Goal: Check status: Check status

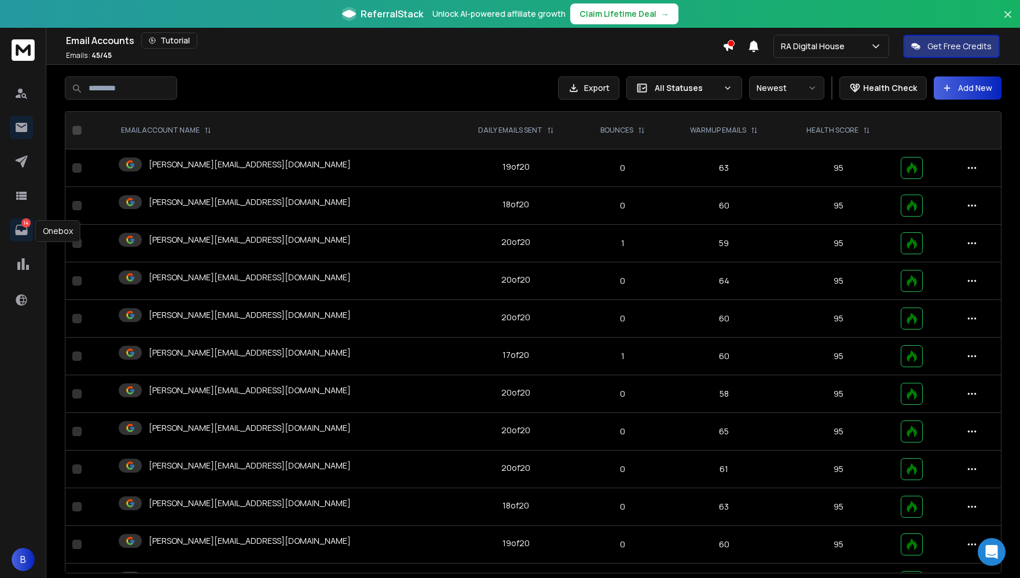
click at [23, 236] on icon at bounding box center [21, 230] width 14 height 14
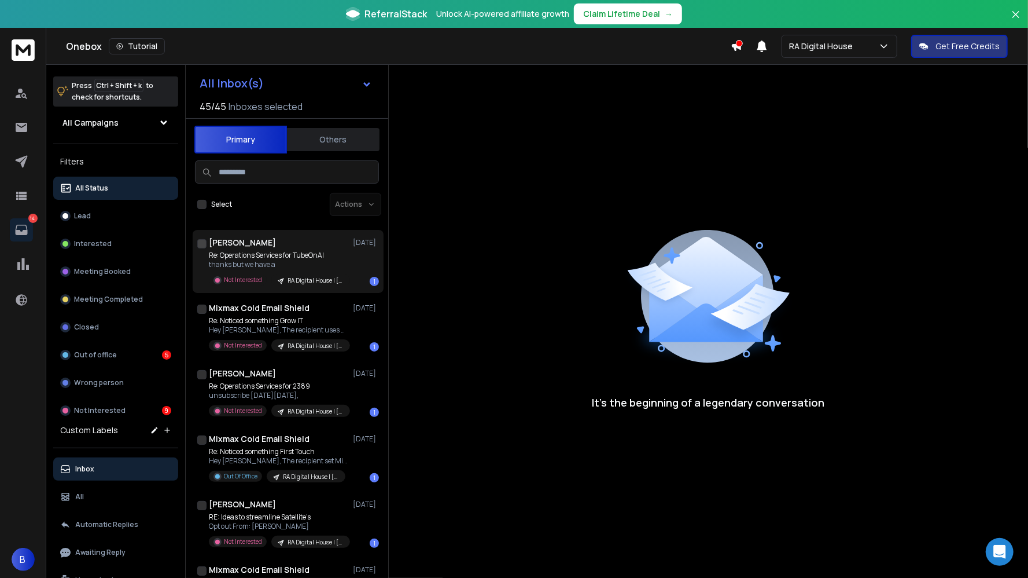
click at [324, 249] on div "[PERSON_NAME] [DATE] Re: Operations Services for TubeOnAI thanks but we have a …" at bounding box center [294, 261] width 170 height 49
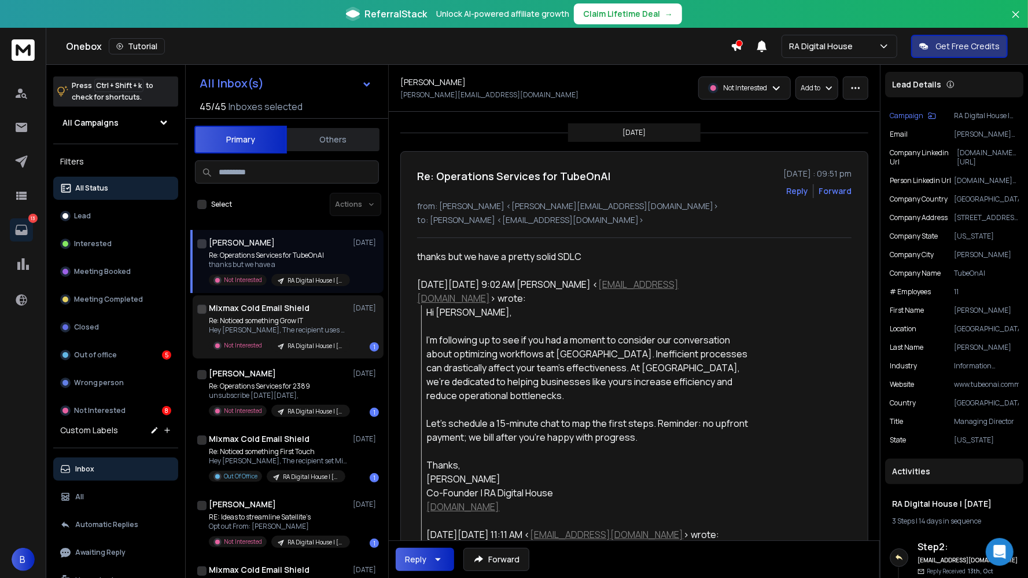
click at [288, 321] on p "Re: Noticed something Grow IT" at bounding box center [278, 320] width 139 height 9
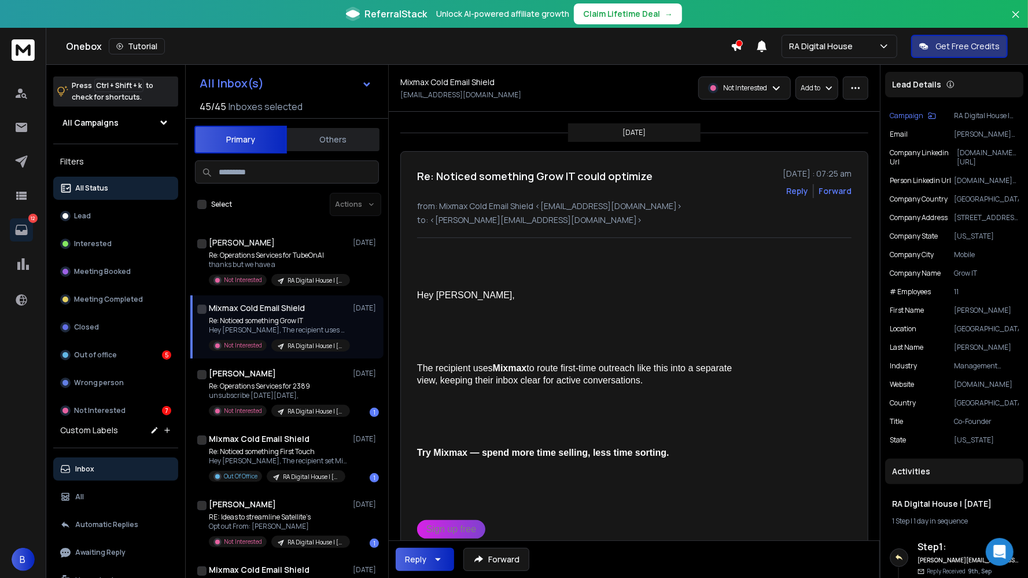
scroll to position [58, 0]
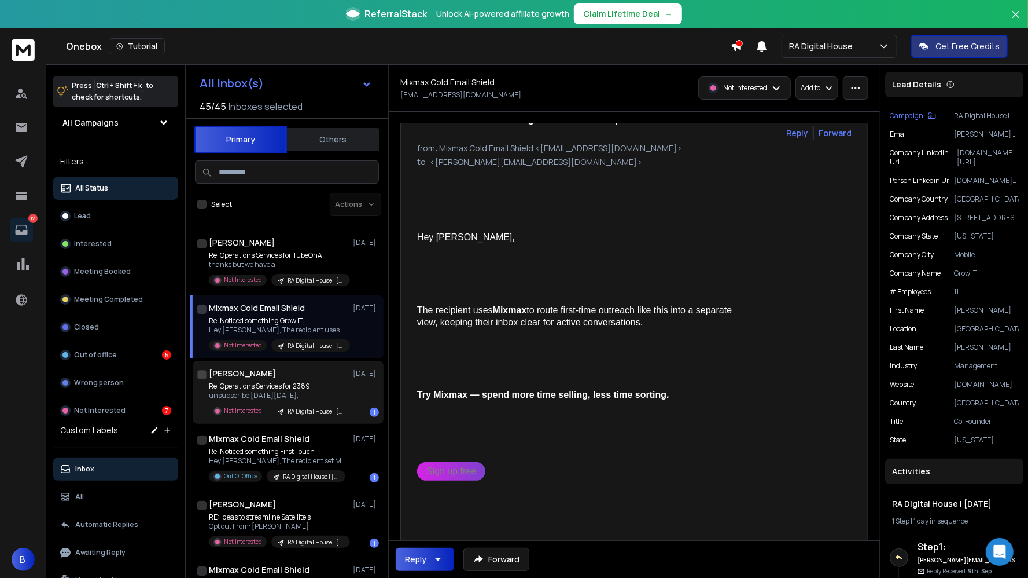
click at [324, 383] on p "Re: Operations Services for 2389" at bounding box center [278, 385] width 139 height 9
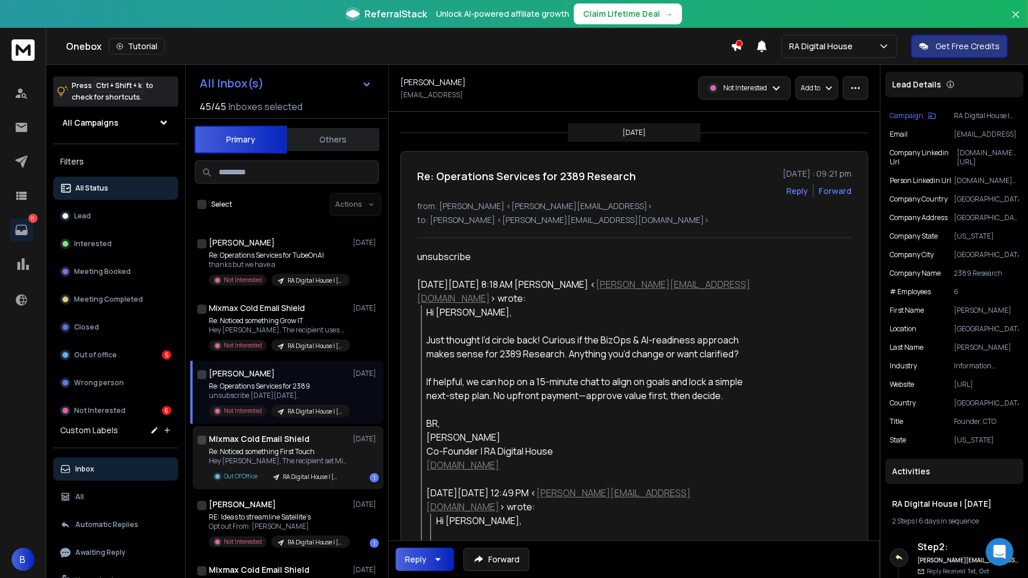
click at [308, 445] on div "Mixmax Cold Email Shield [DATE] Re: Noticed something First Touch Hey [PERSON_N…" at bounding box center [294, 457] width 170 height 49
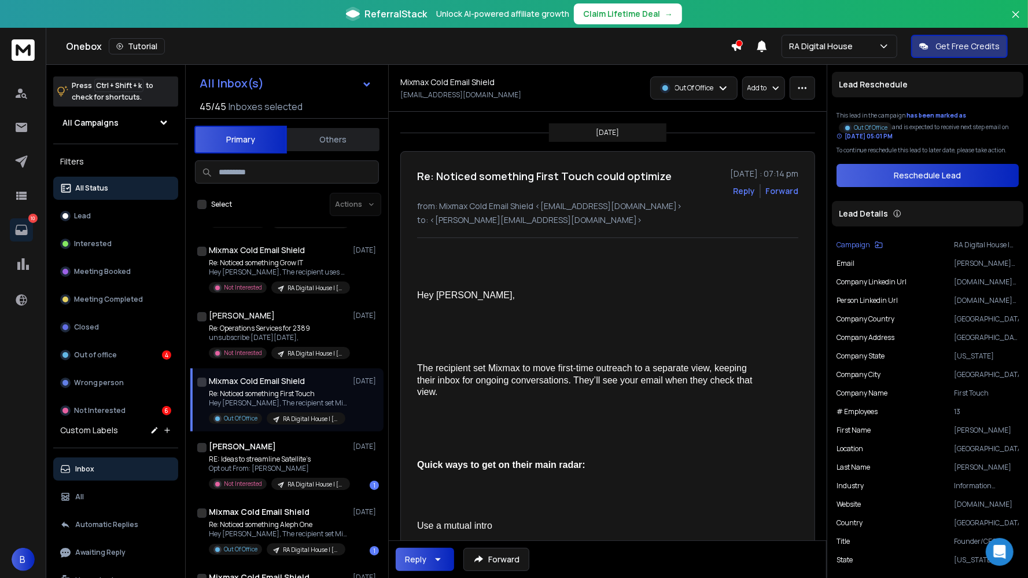
click at [277, 453] on div "[PERSON_NAME] [DATE] RE: Ideas to streamline Satellite’s Opt out From: [PERSON_…" at bounding box center [294, 464] width 170 height 49
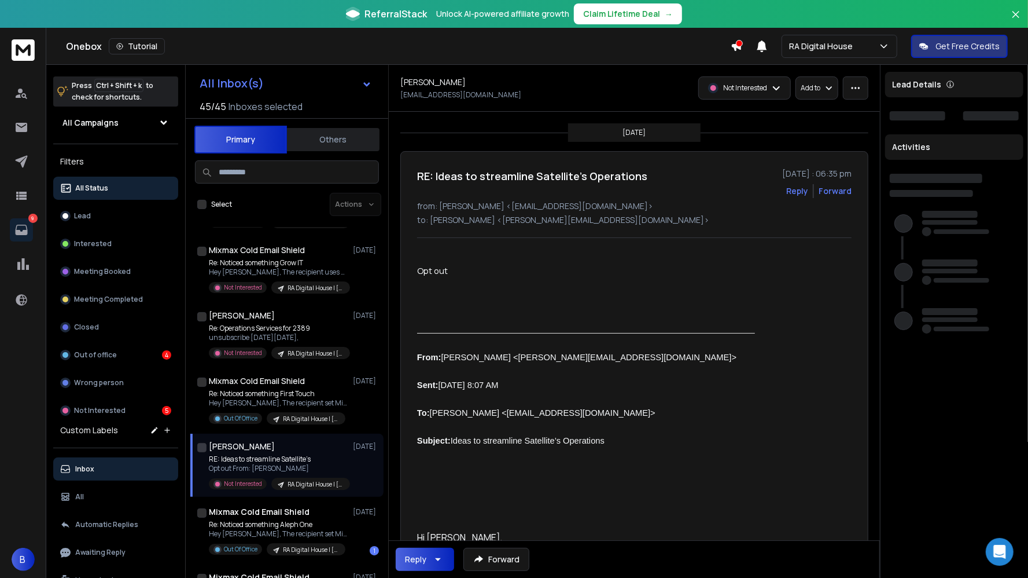
scroll to position [116, 0]
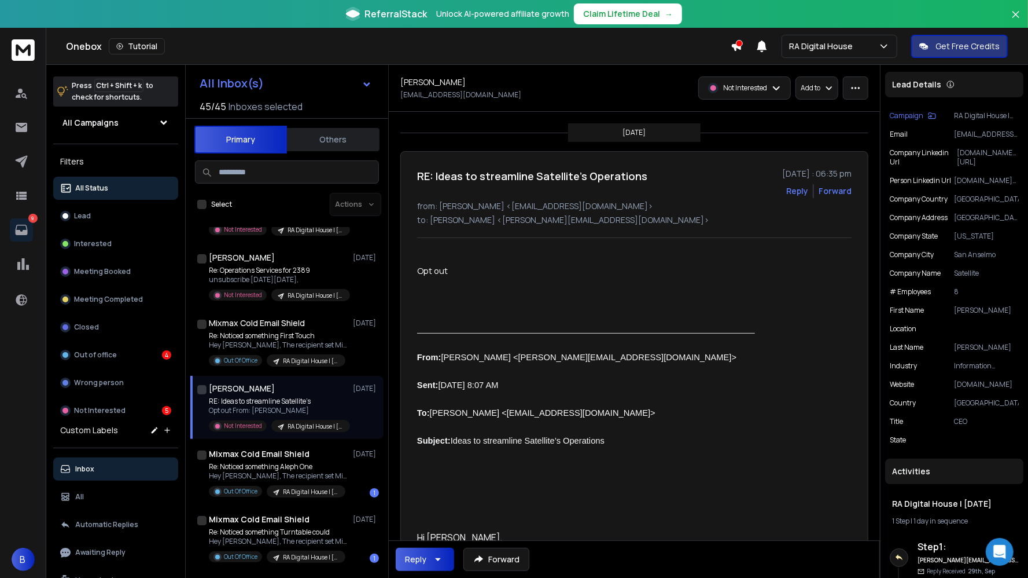
click at [281, 452] on h1 "Mixmax Cold Email Shield" at bounding box center [259, 454] width 101 height 12
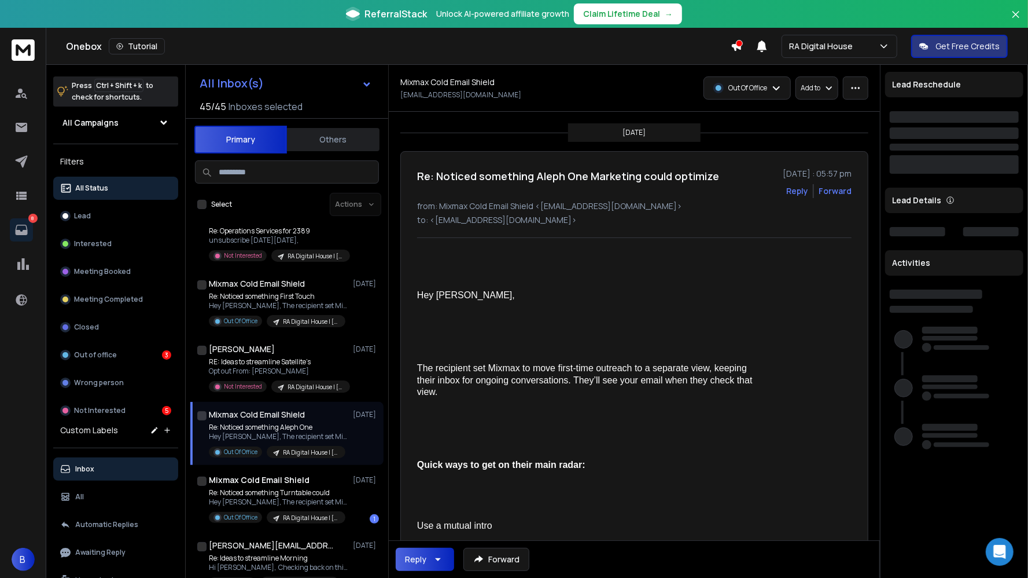
scroll to position [174, 0]
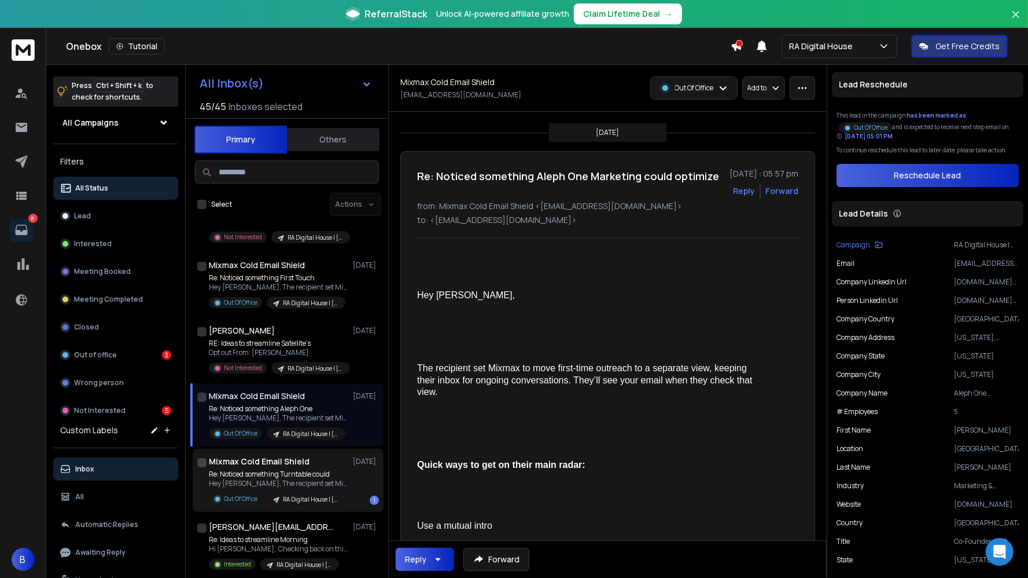
click at [284, 466] on h1 "Mixmax Cold Email Shield" at bounding box center [259, 461] width 101 height 12
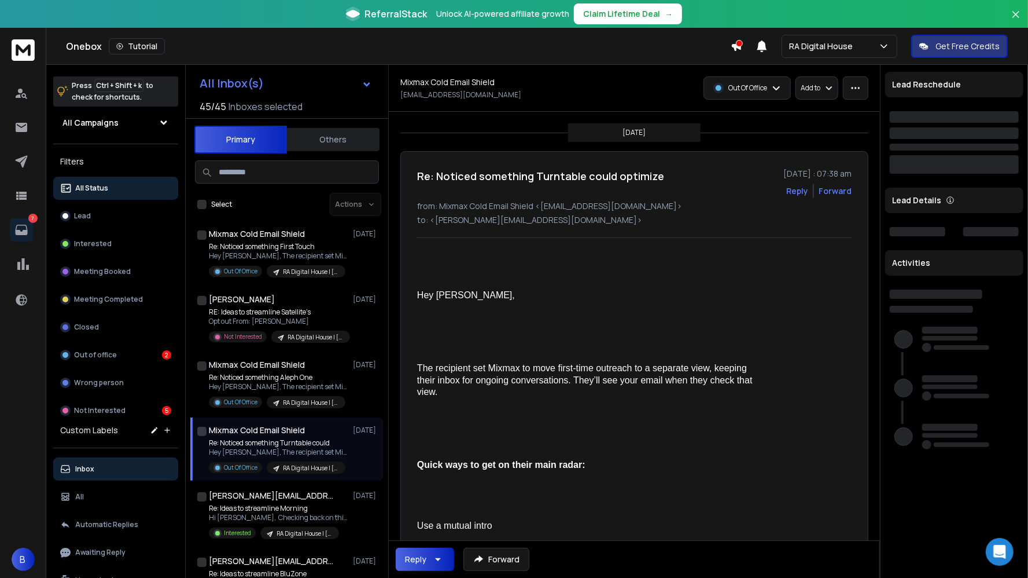
scroll to position [231, 0]
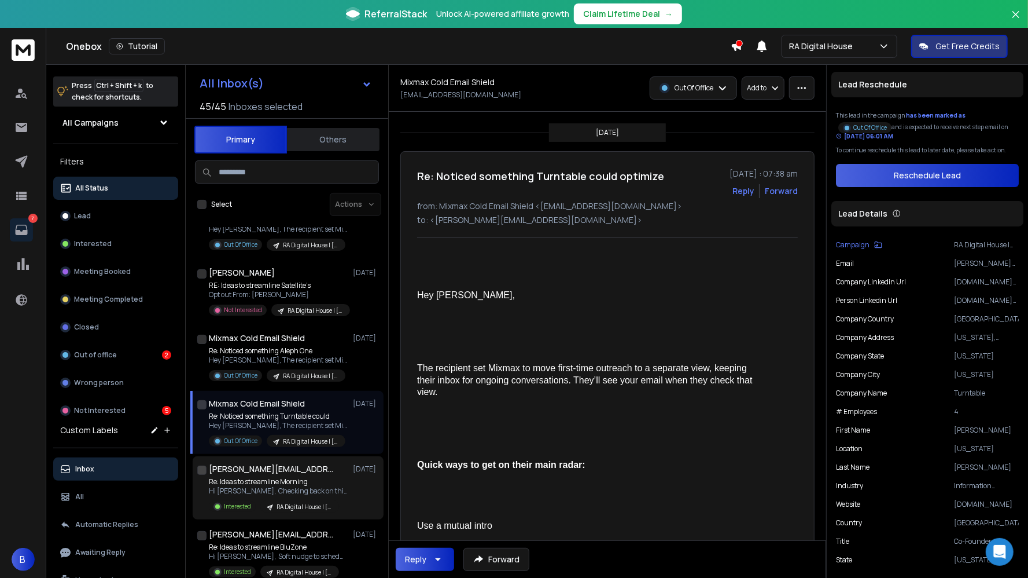
click at [266, 464] on h1 "[PERSON_NAME][EMAIL_ADDRESS][DOMAIN_NAME]" at bounding box center [272, 469] width 127 height 12
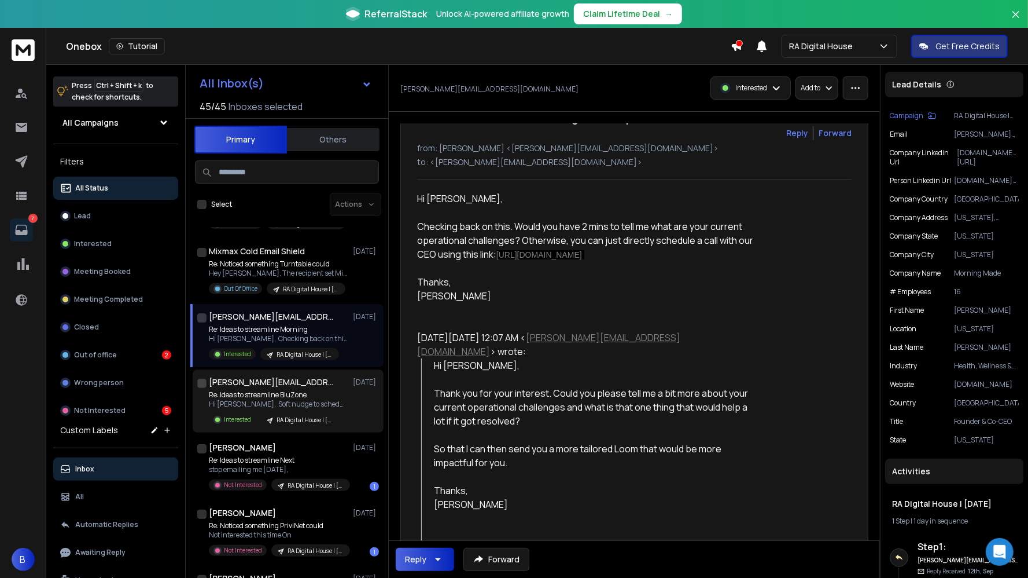
scroll to position [463, 0]
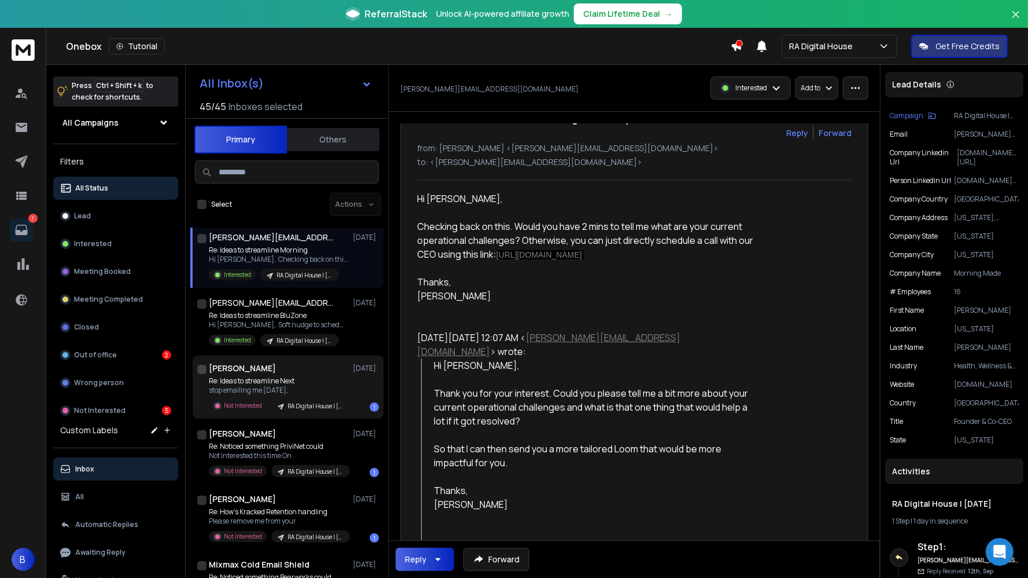
click at [320, 394] on p "stop emailing me [DATE]," at bounding box center [278, 389] width 139 height 9
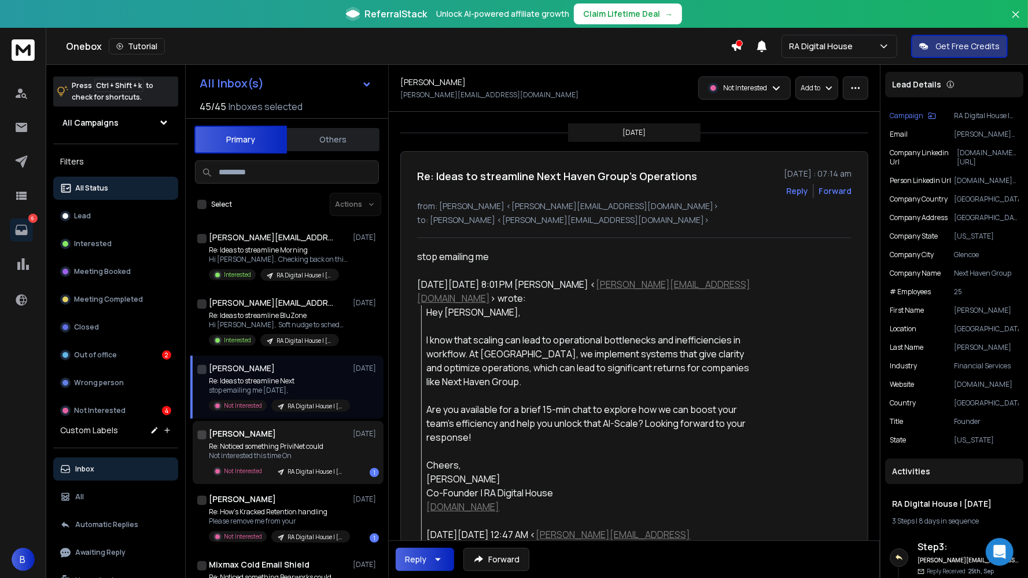
click at [306, 443] on p "Re: Noticed something PriviNet could" at bounding box center [278, 446] width 139 height 9
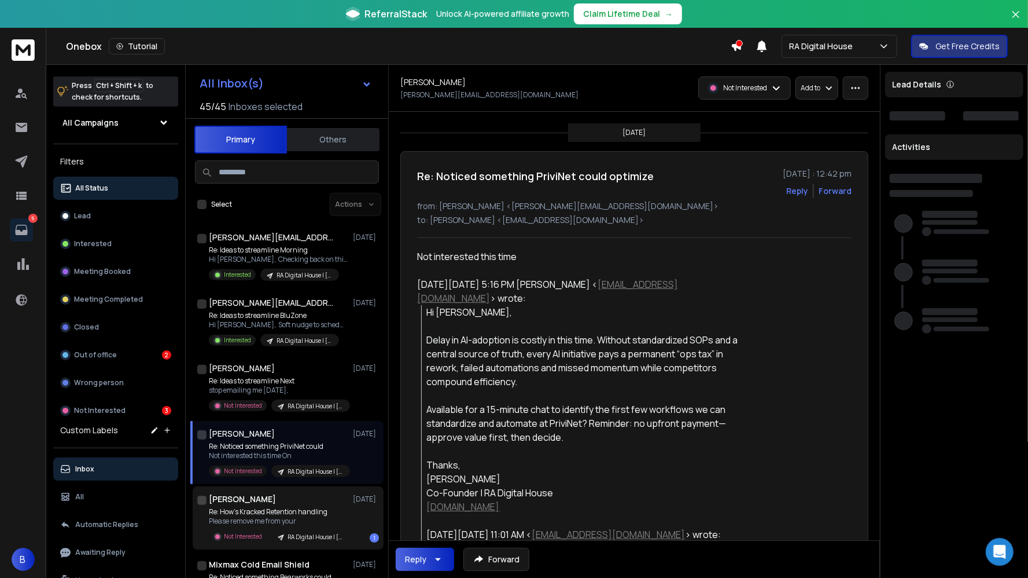
click at [300, 498] on div "[PERSON_NAME] [DATE]" at bounding box center [294, 499] width 170 height 12
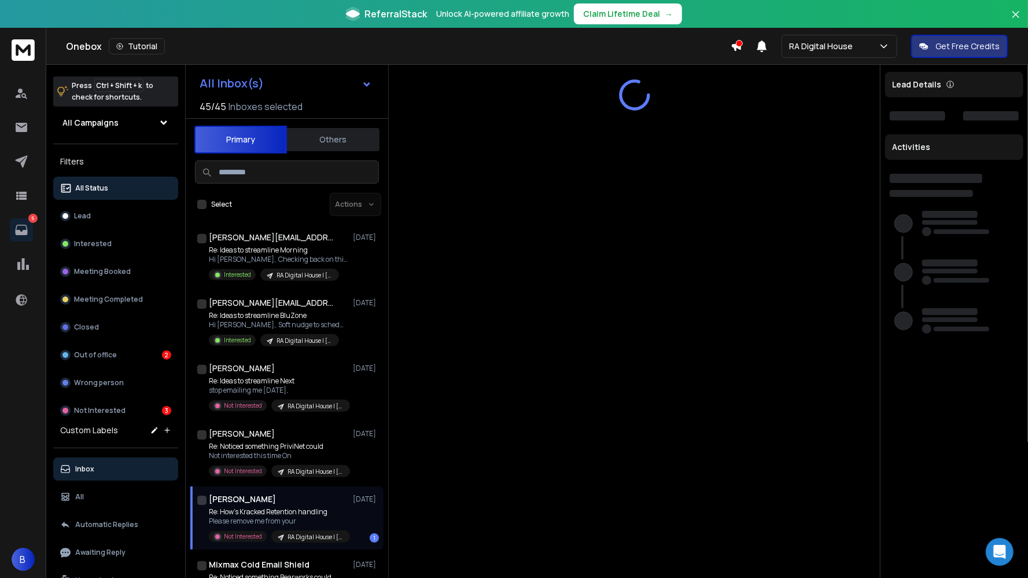
scroll to position [579, 0]
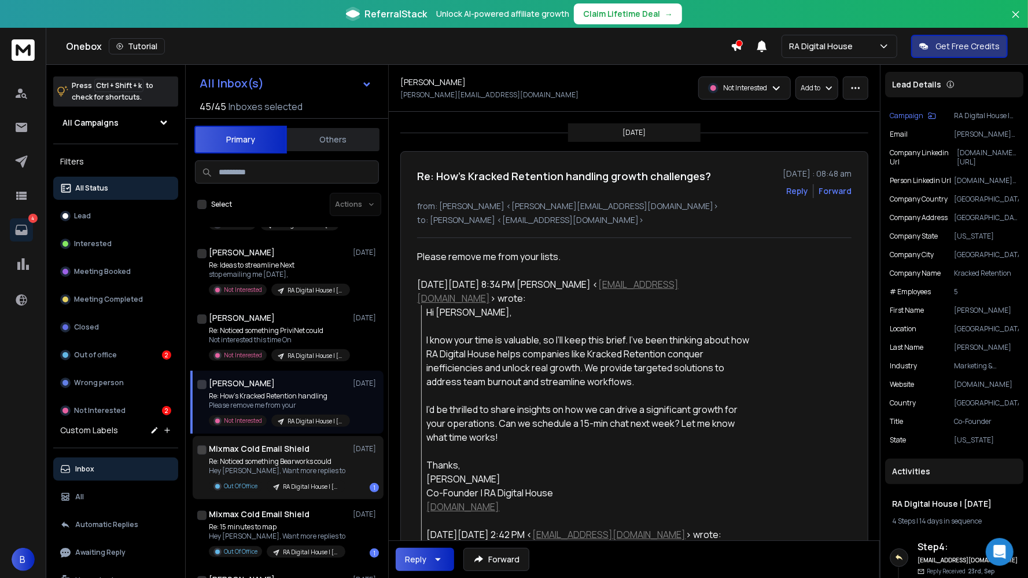
click at [298, 452] on h1 "Mixmax Cold Email Shield" at bounding box center [259, 449] width 101 height 12
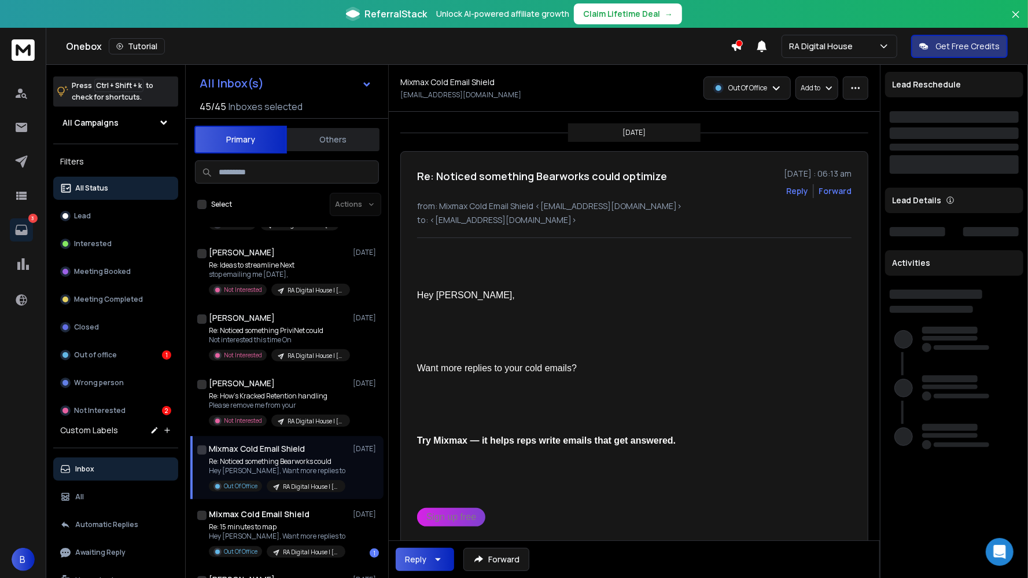
scroll to position [637, 0]
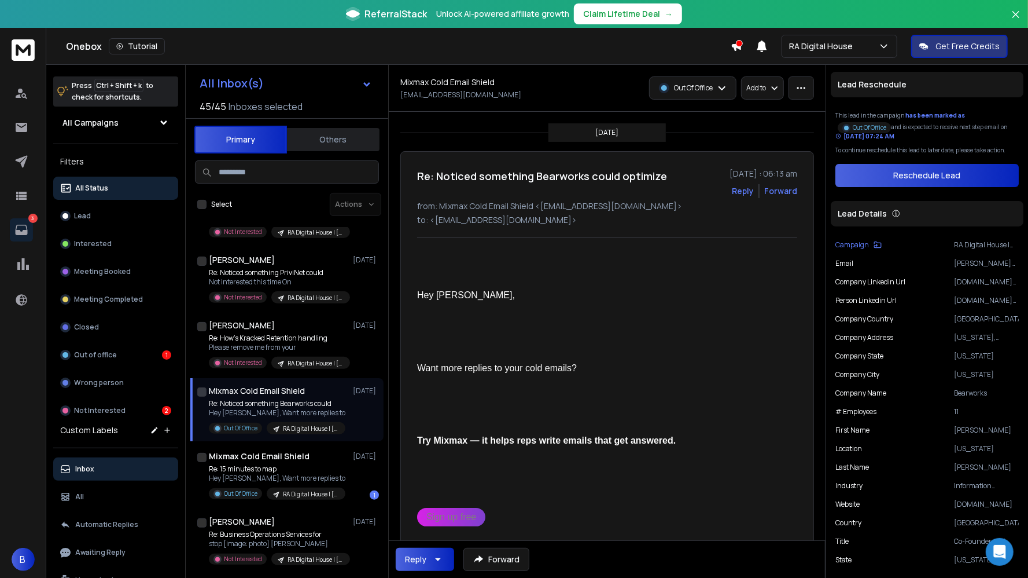
click at [298, 452] on h1 "Mixmax Cold Email Shield" at bounding box center [259, 456] width 101 height 12
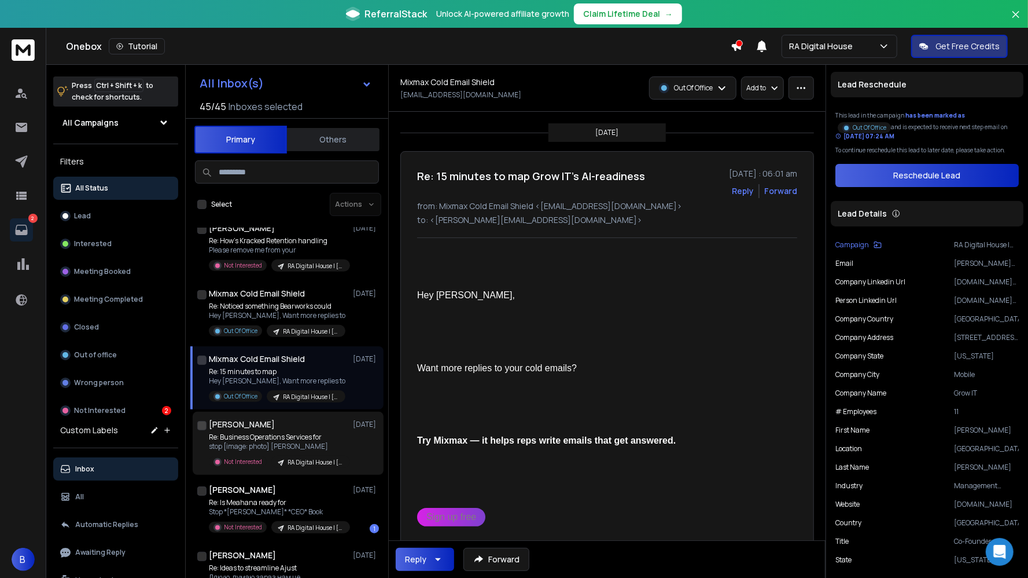
scroll to position [752, 0]
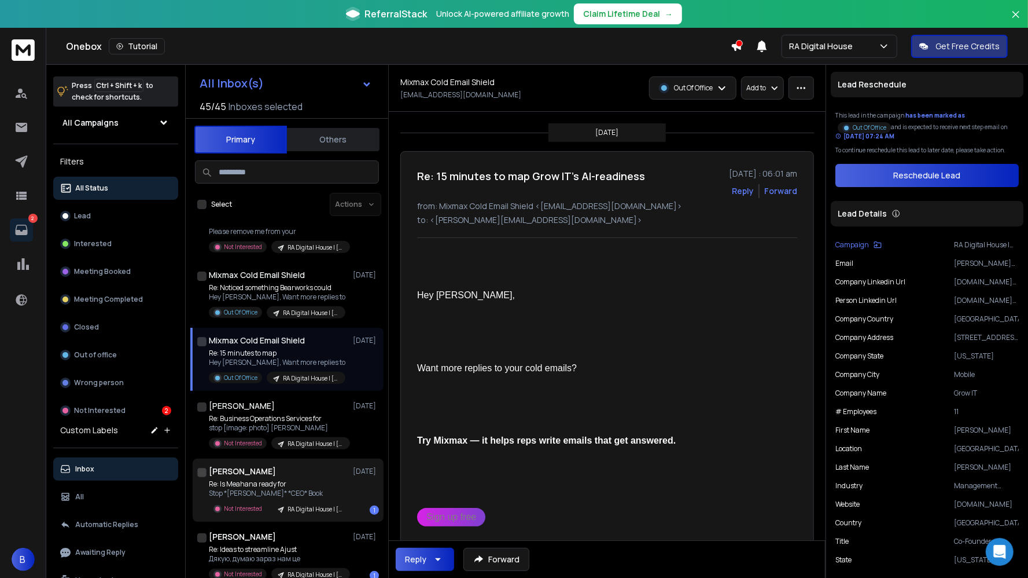
click at [302, 476] on div "[PERSON_NAME] [DATE]" at bounding box center [294, 471] width 170 height 12
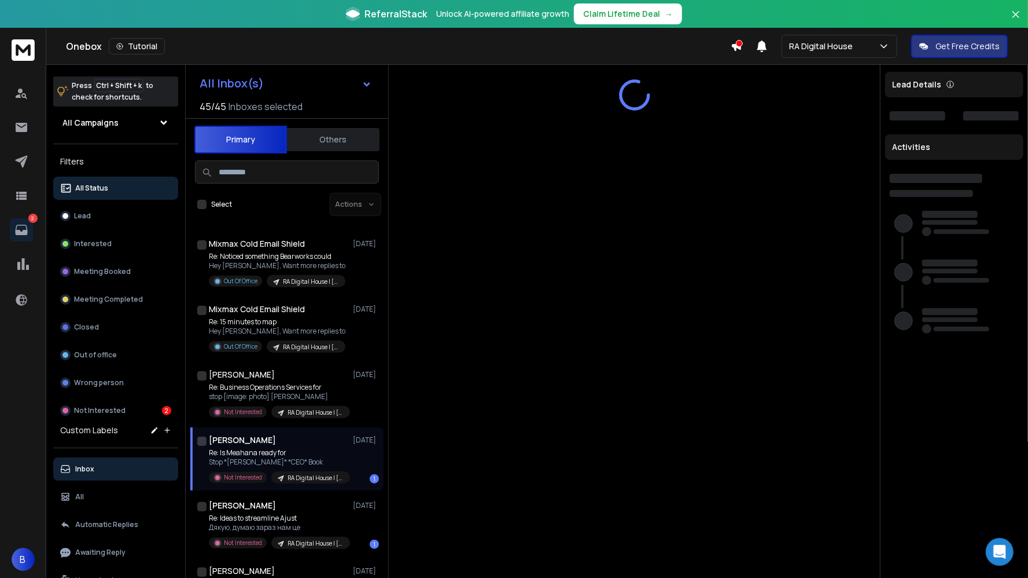
scroll to position [810, 0]
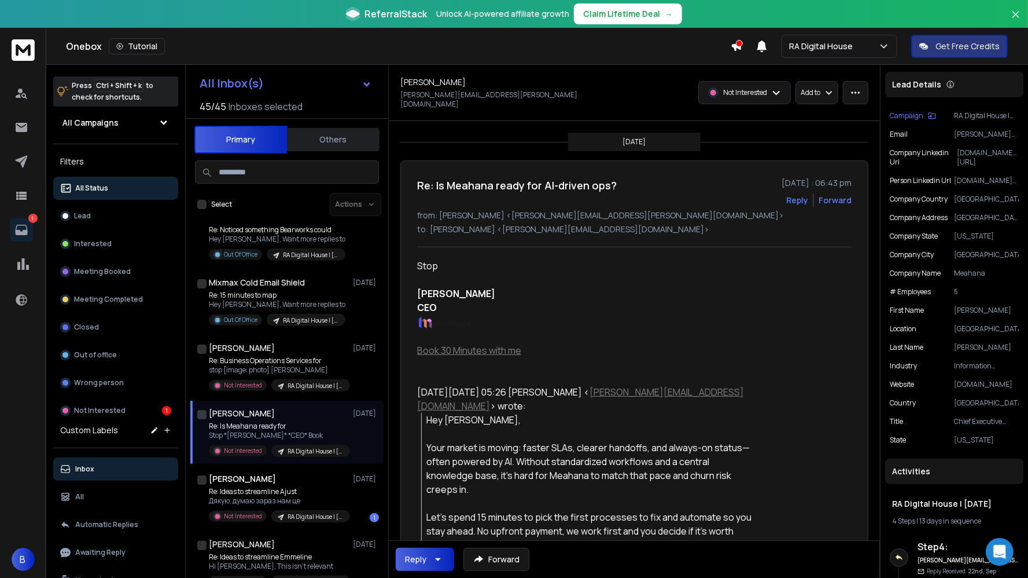
click at [302, 476] on div "[PERSON_NAME] [DATE]" at bounding box center [294, 479] width 170 height 12
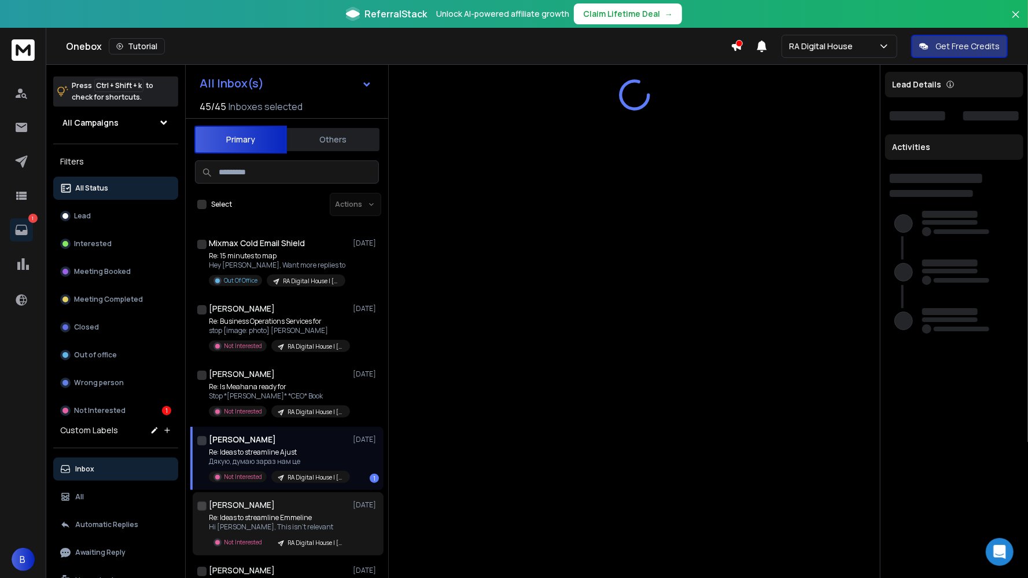
scroll to position [868, 0]
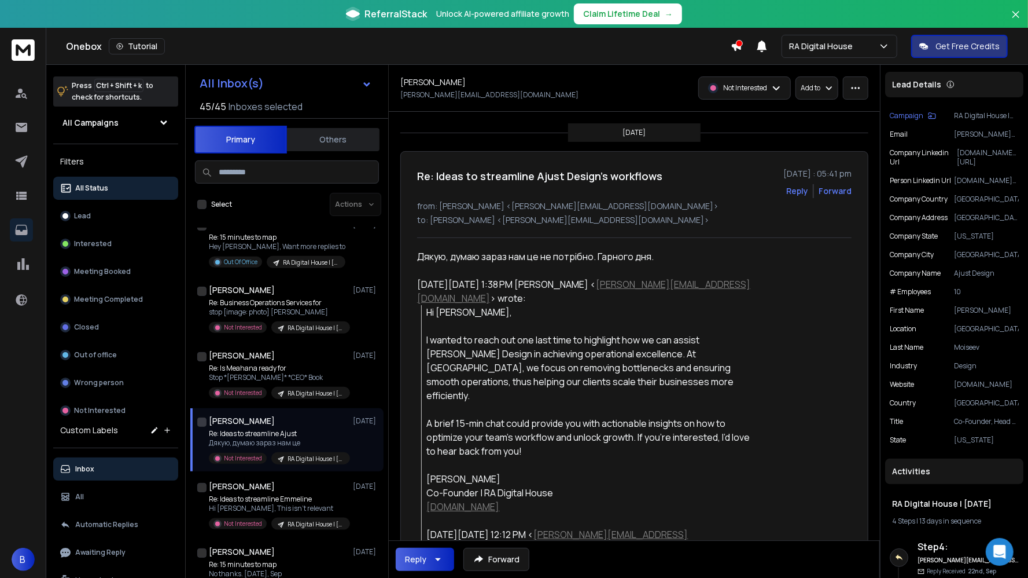
click at [579, 259] on div "Дякую, думаю зараз нам це не потрібно. Гарного дня." at bounding box center [586, 256] width 338 height 14
copy div "потрібно"
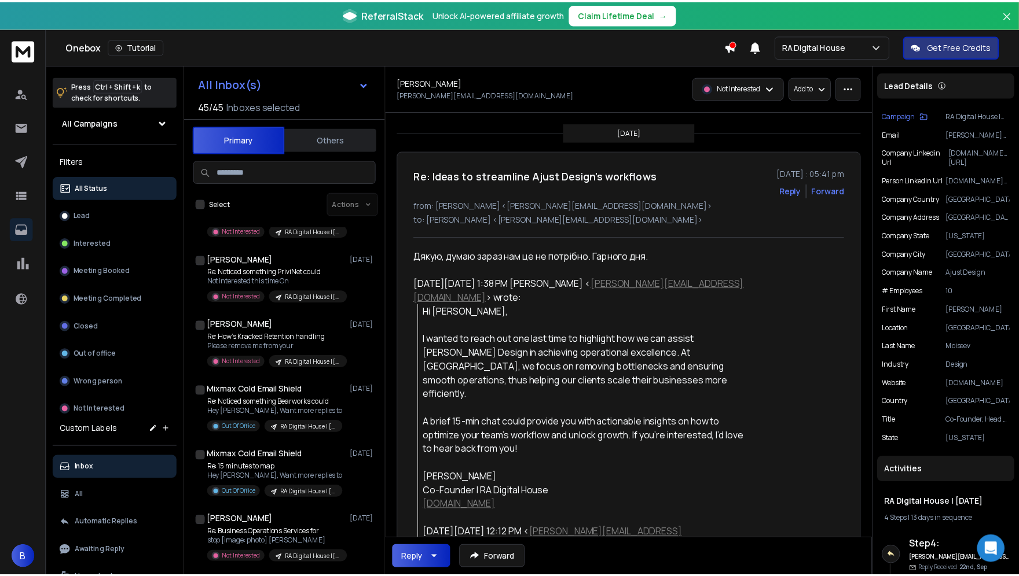
scroll to position [405, 0]
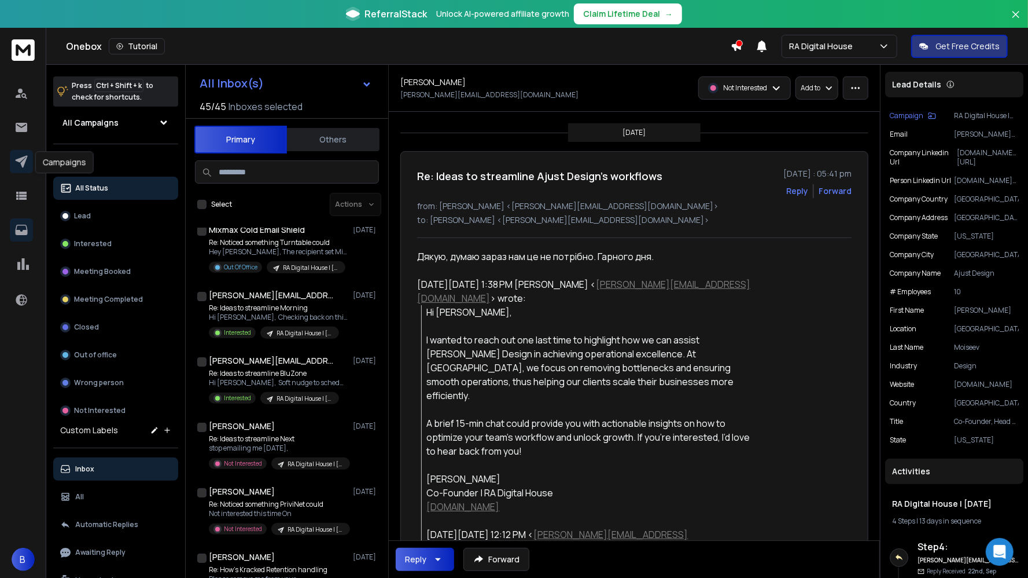
click at [27, 160] on icon at bounding box center [21, 162] width 14 height 14
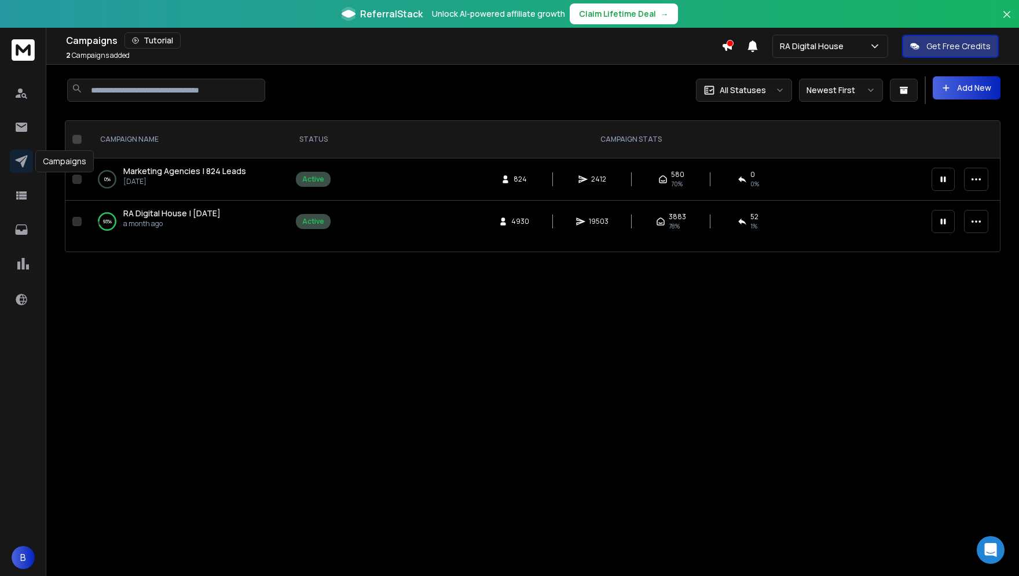
click at [282, 436] on div "Campaigns 2 Campaigns Added All Statuses Newest First Add New CAMPAIGN NAME STA…" at bounding box center [532, 364] width 935 height 576
click at [224, 177] on p "[DATE]" at bounding box center [184, 181] width 123 height 9
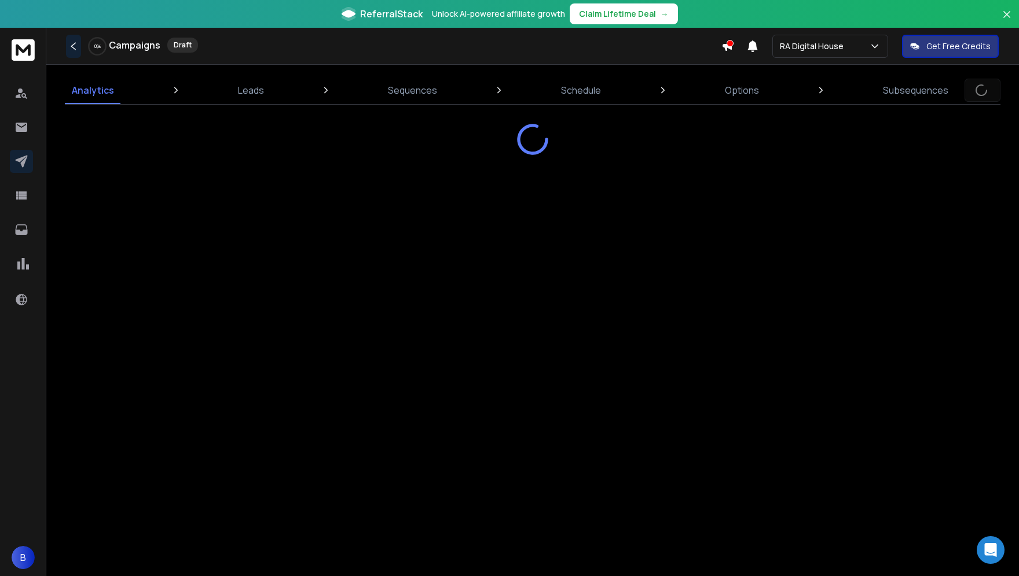
click at [70, 44] on icon at bounding box center [73, 46] width 10 height 10
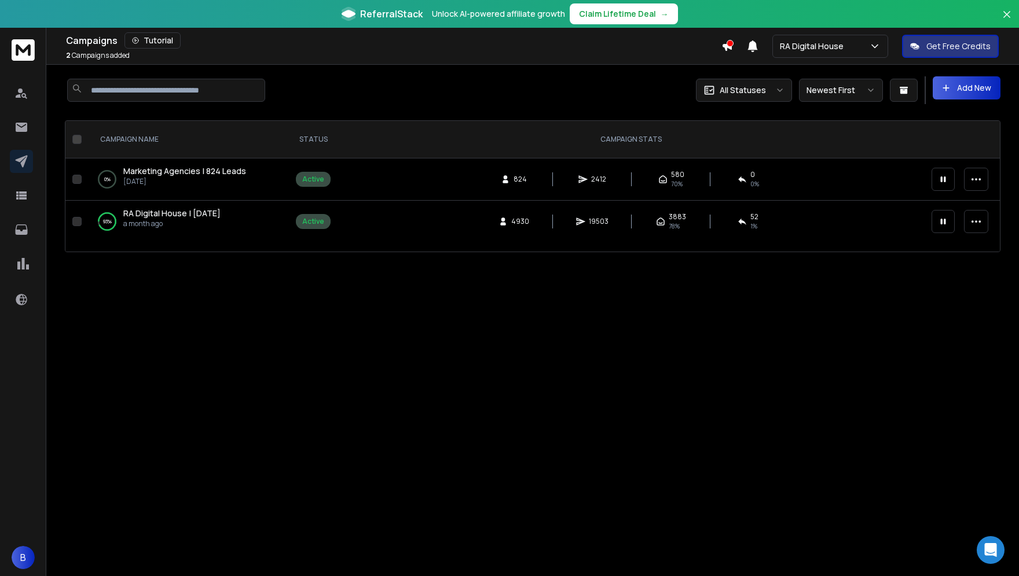
click at [455, 425] on div "Campaigns 2 Campaigns Added All Statuses Newest First Add New CAMPAIGN NAME STA…" at bounding box center [532, 364] width 935 height 576
click at [550, 416] on div "Campaigns 2 Campaigns Added All Statuses Newest First Add New CAMPAIGN NAME STA…" at bounding box center [532, 364] width 935 height 576
click at [401, 175] on div "824 2412 580 70 % 0 0 %" at bounding box center [630, 179] width 573 height 19
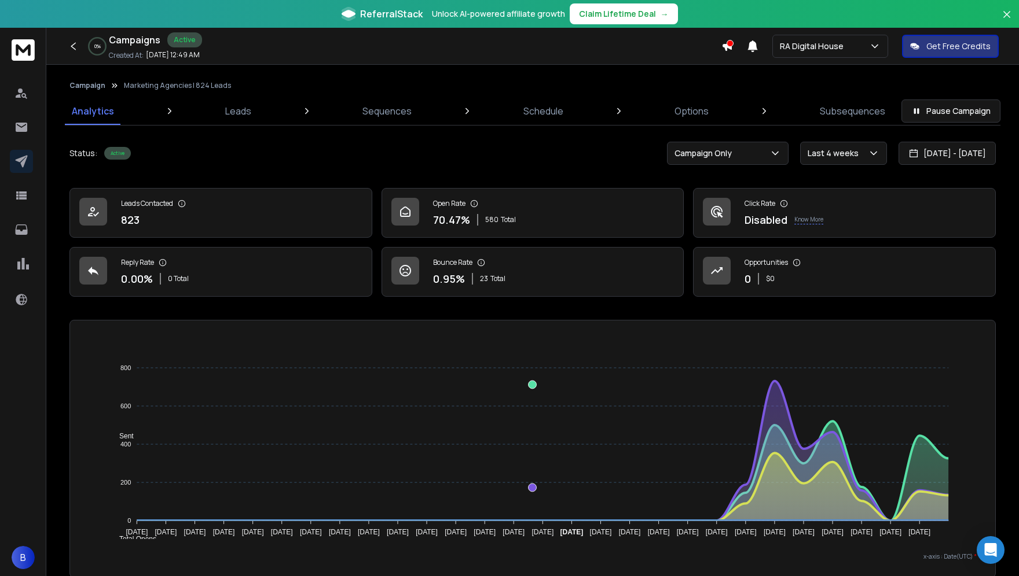
click at [440, 44] on div "0 % Campaigns Active Created At: [DATE] 12:49 AM RA Digital House Get Free Cred…" at bounding box center [509, 46] width 1019 height 37
click at [69, 46] on icon at bounding box center [73, 46] width 10 height 10
